Goal: Task Accomplishment & Management: Use online tool/utility

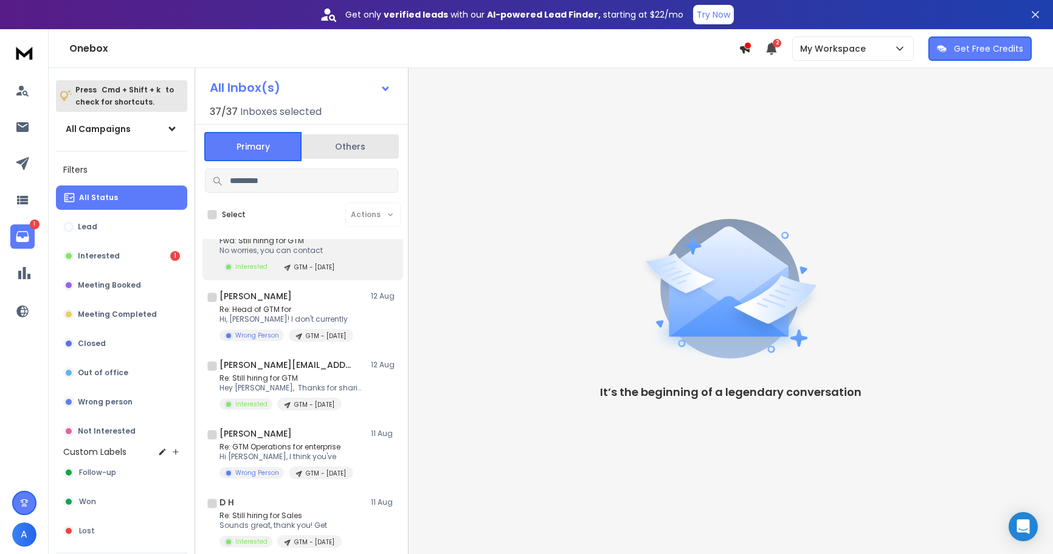
scroll to position [512, 0]
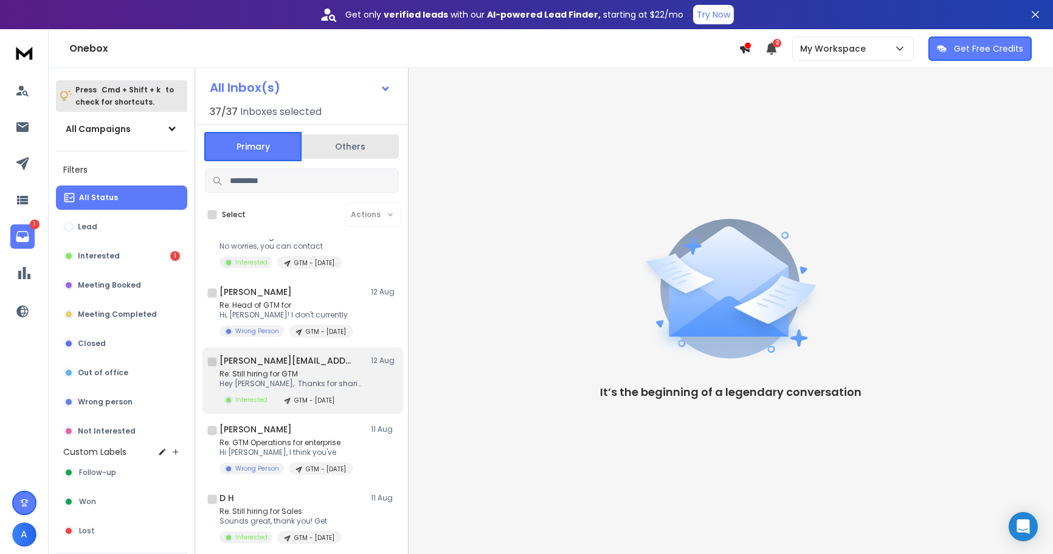
click at [274, 390] on div "Re: Still hiring for GTM Hey [PERSON_NAME], Thanks for sharing your Interested …" at bounding box center [292, 387] width 146 height 37
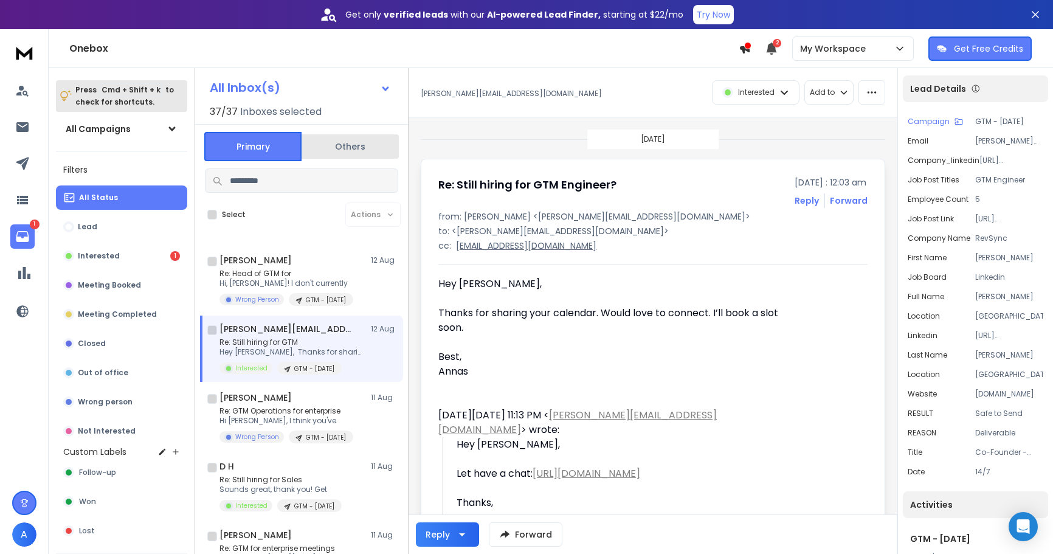
scroll to position [560, 0]
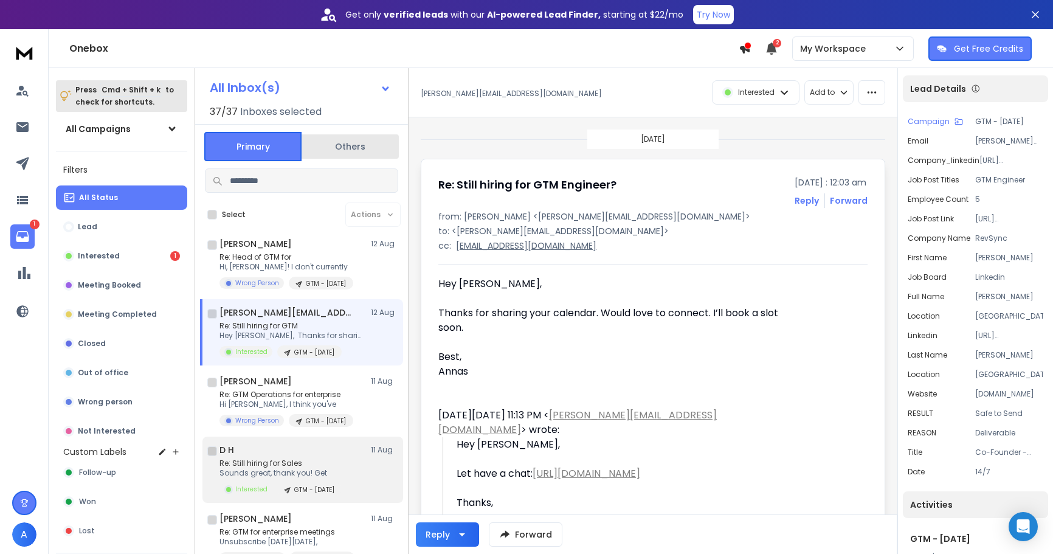
click at [275, 454] on div "D H [DATE]" at bounding box center [308, 450] width 179 height 12
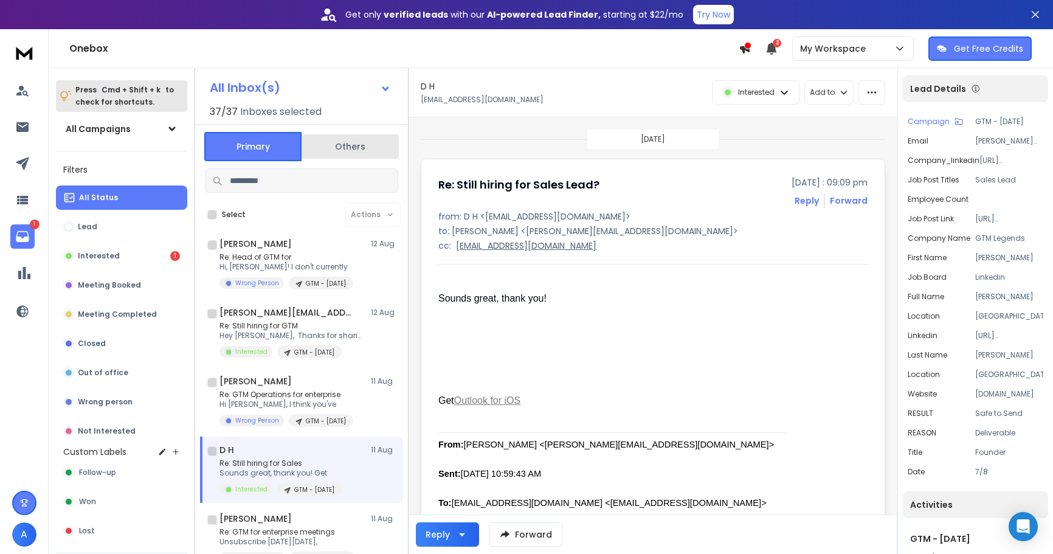
click at [987, 238] on p "GTM Legends" at bounding box center [1009, 238] width 68 height 10
click at [22, 167] on icon at bounding box center [22, 163] width 13 height 13
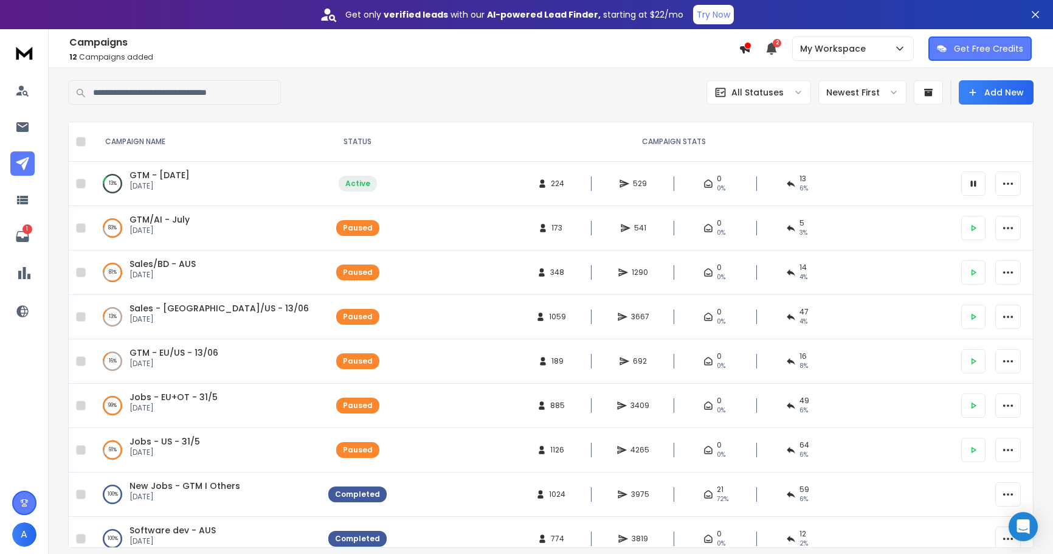
click at [376, 69] on div "Campaigns 12 Campaigns Added All Statuses Newest First Add New CAMPAIGN NAME ST…" at bounding box center [551, 314] width 1004 height 492
